Goal: Task Accomplishment & Management: Manage account settings

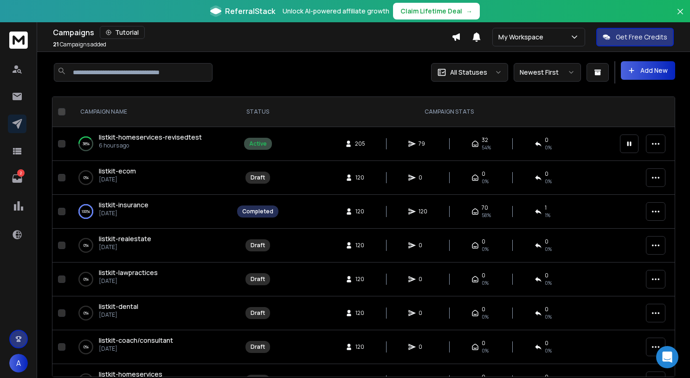
click at [349, 76] on div at bounding box center [208, 72] width 312 height 22
